Goal: Navigation & Orientation: Find specific page/section

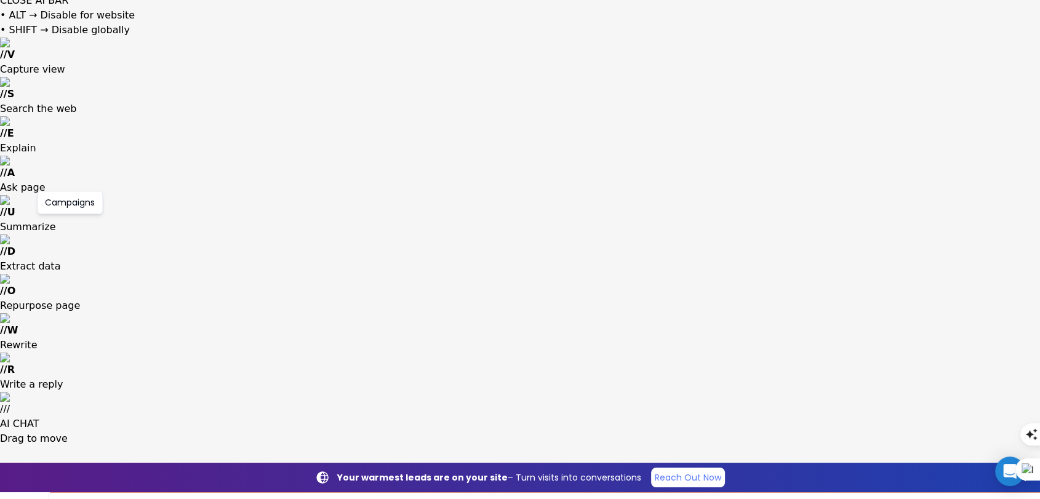
scroll to position [20, 0]
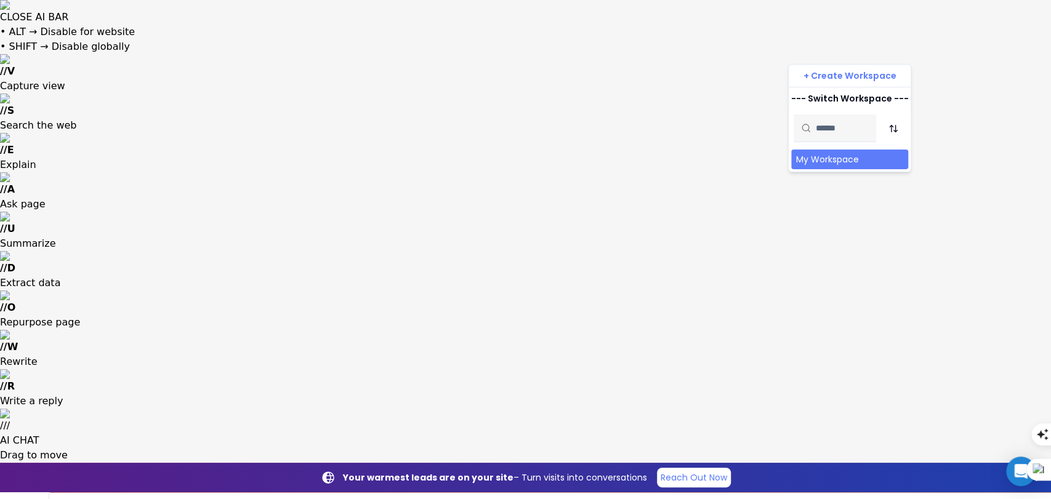
click at [830, 158] on div "My Workspace" at bounding box center [827, 159] width 63 height 12
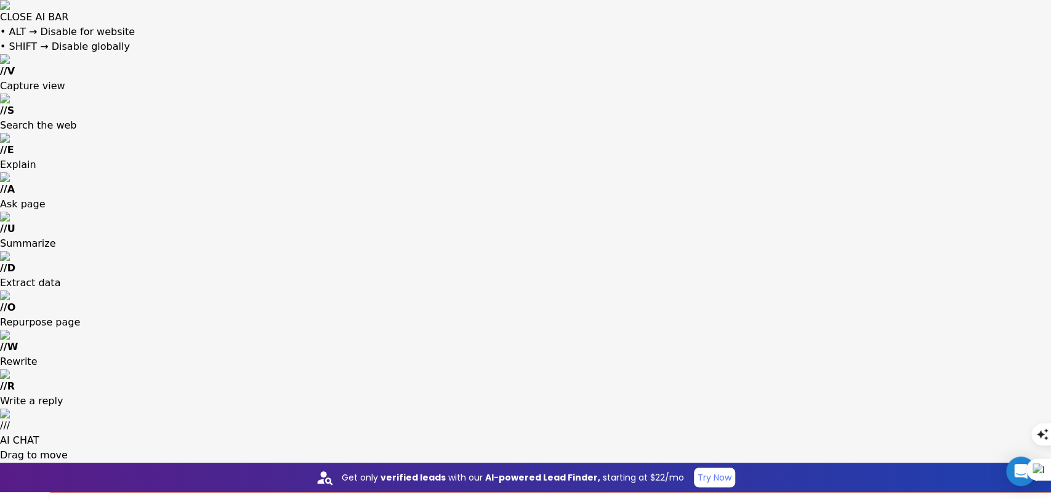
click at [1021, 472] on icon at bounding box center [1022, 477] width 11 height 11
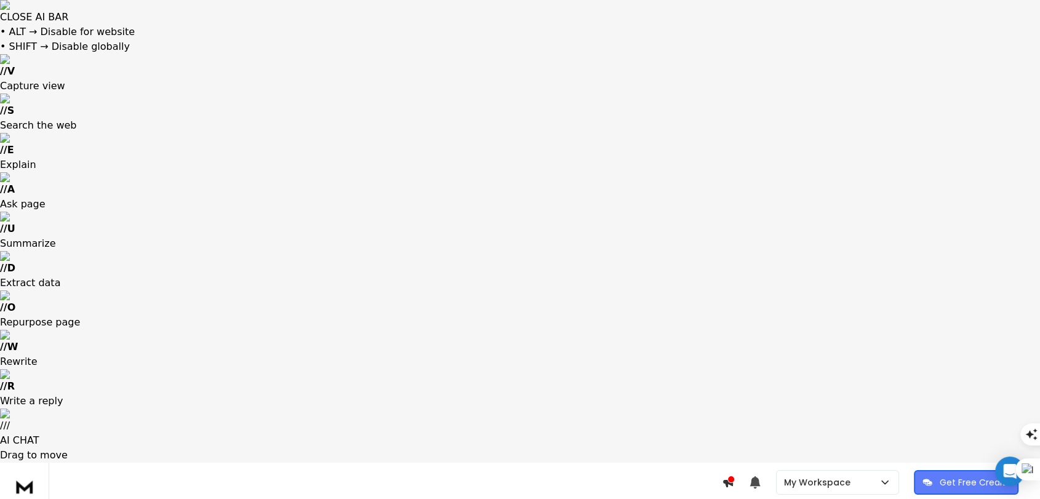
click at [25, 475] on img at bounding box center [24, 486] width 25 height 23
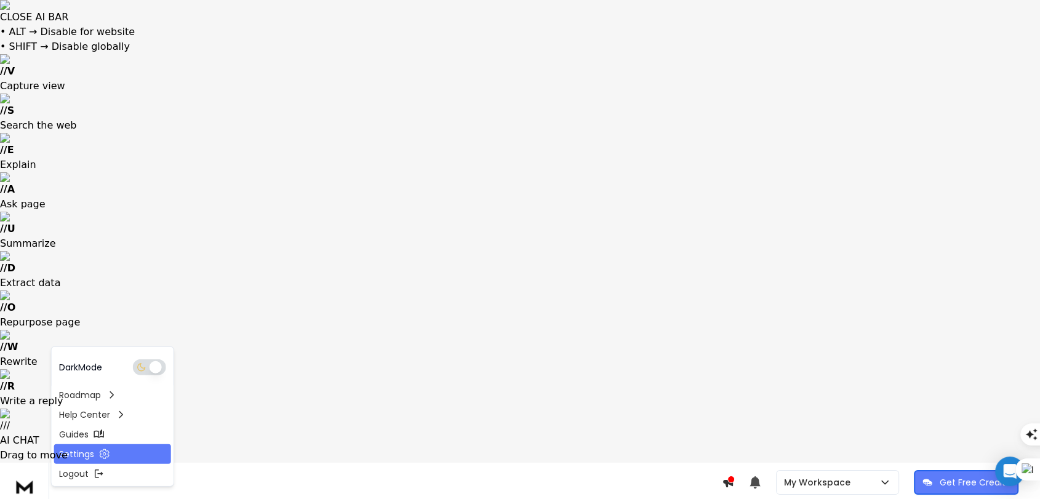
click at [71, 451] on p "Settings" at bounding box center [76, 454] width 35 height 12
